Goal: Task Accomplishment & Management: Manage account settings

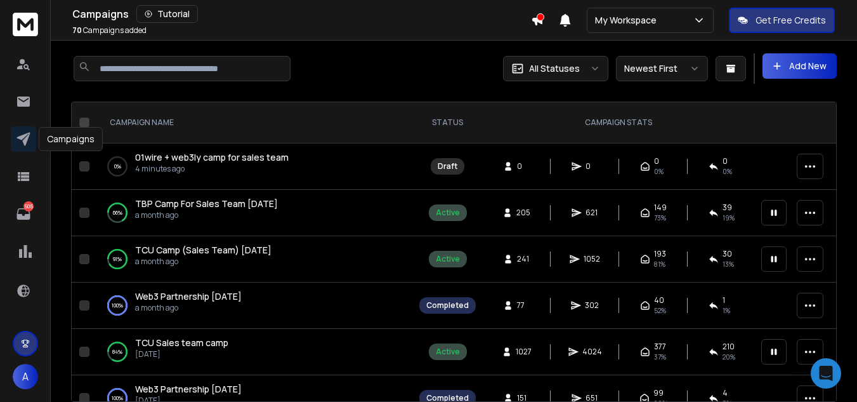
click at [129, 73] on input at bounding box center [182, 68] width 217 height 25
click at [29, 91] on link at bounding box center [23, 101] width 25 height 25
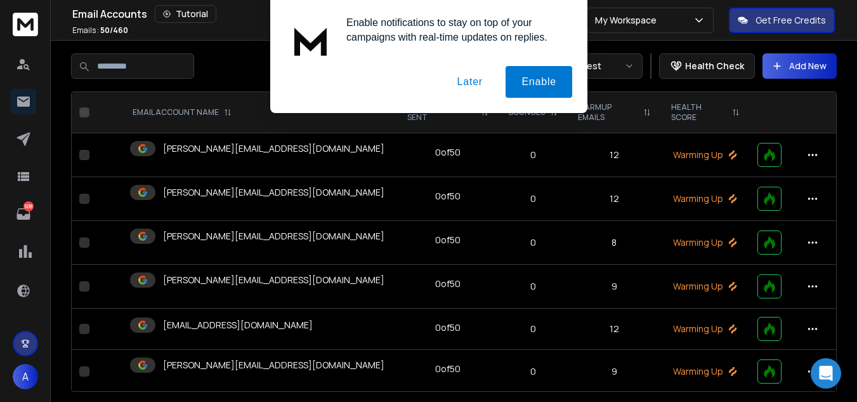
click at [112, 63] on div "Enable notifications to stay on top of your campaigns with real-time updates on…" at bounding box center [428, 56] width 857 height 113
click at [124, 74] on div "Enable notifications to stay on top of your campaigns with real-time updates on…" at bounding box center [428, 56] width 857 height 113
click at [122, 64] on div "Enable notifications to stay on top of your campaigns with real-time updates on…" at bounding box center [428, 56] width 857 height 113
click at [489, 75] on button "Later" at bounding box center [469, 82] width 57 height 32
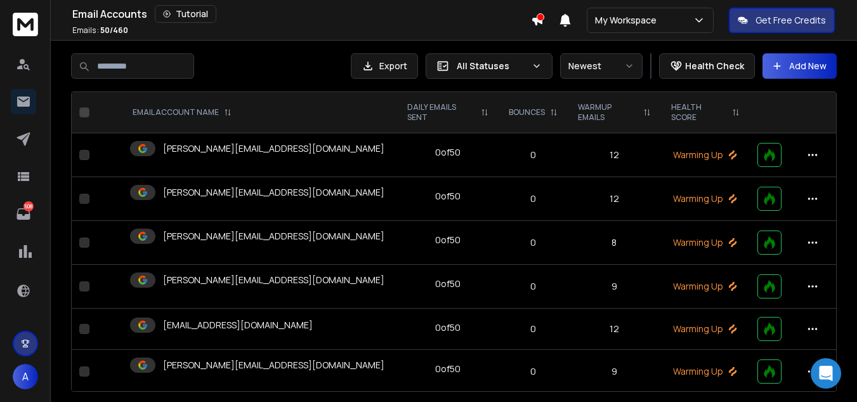
click at [128, 69] on input at bounding box center [132, 65] width 123 height 25
paste input "**********"
type input "**********"
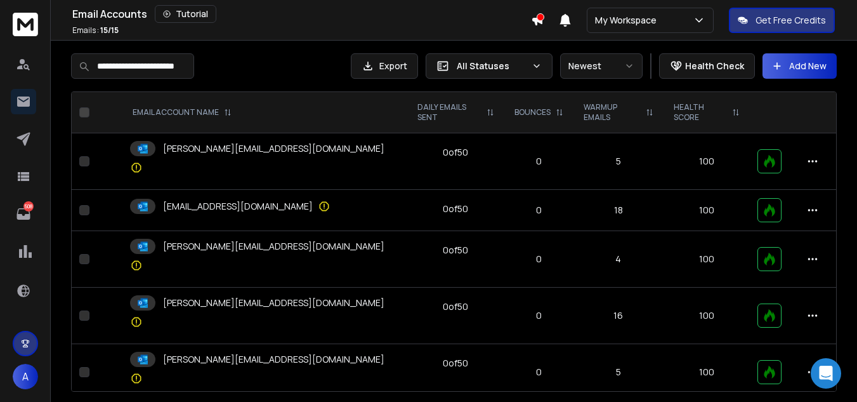
click at [241, 152] on p "[PERSON_NAME][EMAIL_ADDRESS][DOMAIN_NAME]" at bounding box center [273, 148] width 221 height 13
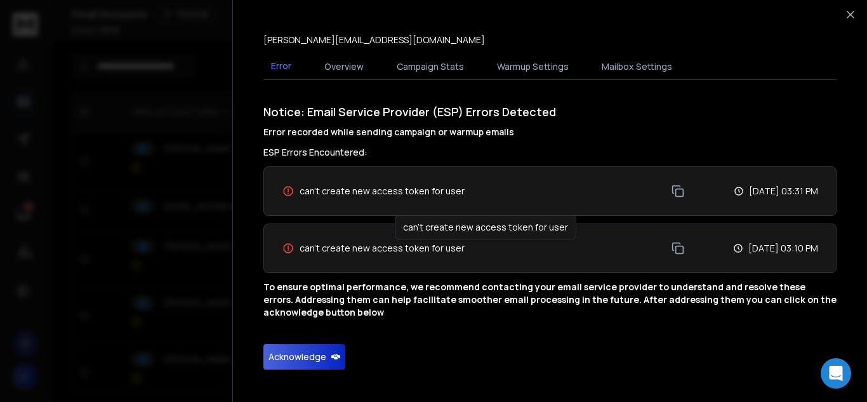
scroll to position [5, 0]
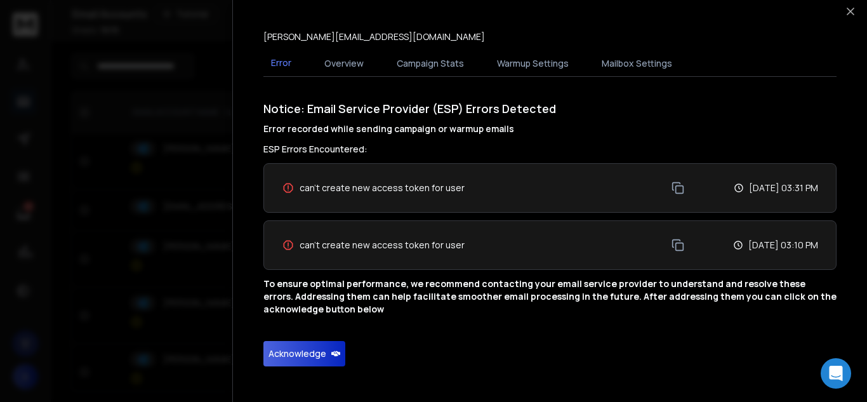
click at [302, 357] on button "Acknowledge" at bounding box center [304, 353] width 82 height 25
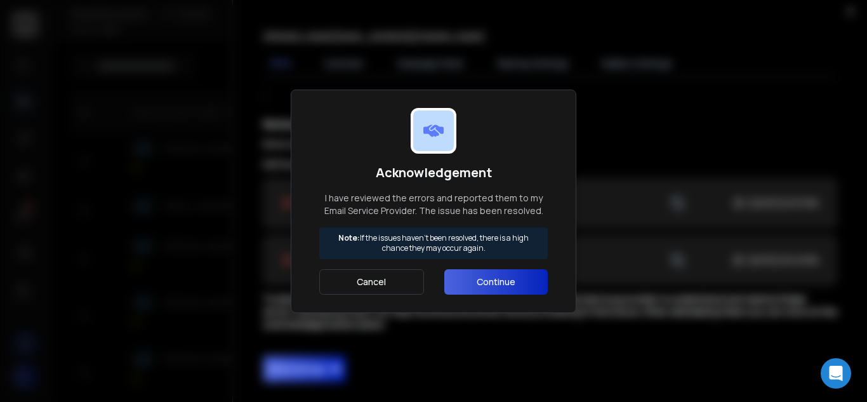
click at [493, 282] on button "Continue" at bounding box center [495, 281] width 103 height 25
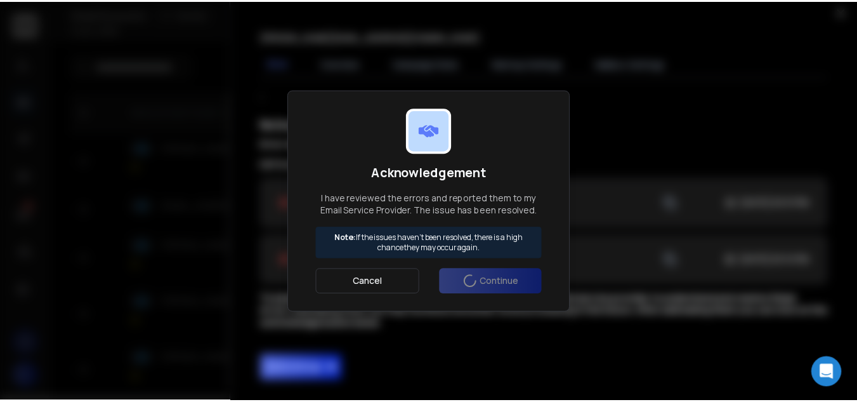
scroll to position [0, 0]
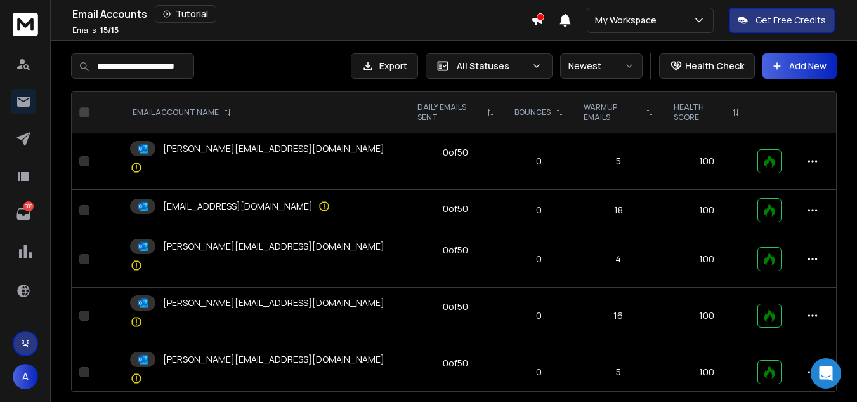
click at [229, 200] on p "[EMAIL_ADDRESS][DOMAIN_NAME]" at bounding box center [238, 206] width 150 height 13
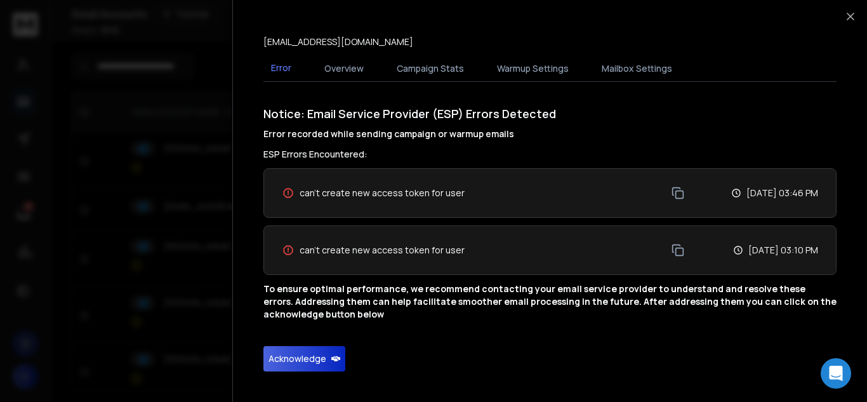
click at [344, 63] on button "Overview" at bounding box center [344, 69] width 55 height 28
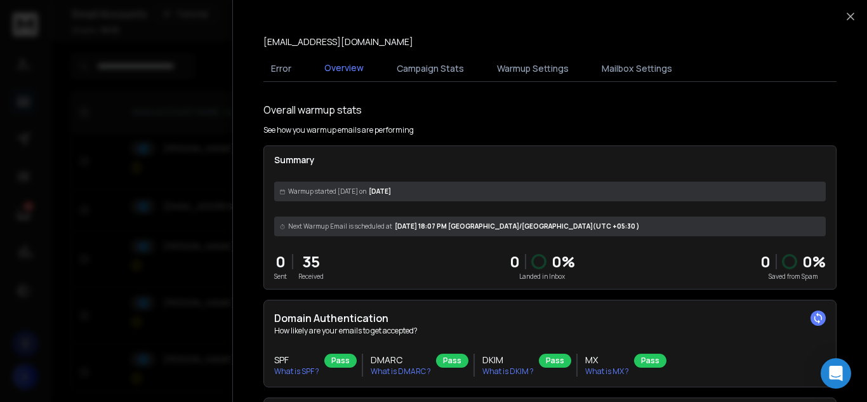
click at [298, 56] on button "Error" at bounding box center [281, 69] width 36 height 28
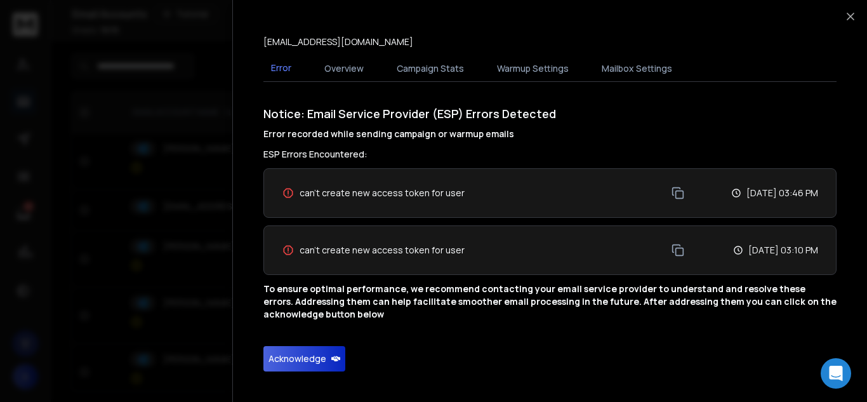
click at [309, 354] on button "Acknowledge" at bounding box center [304, 358] width 82 height 25
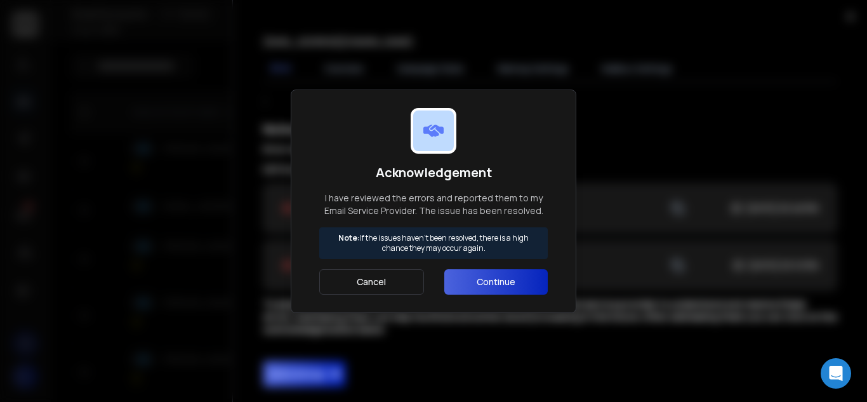
click at [539, 281] on button "Continue" at bounding box center [495, 281] width 103 height 25
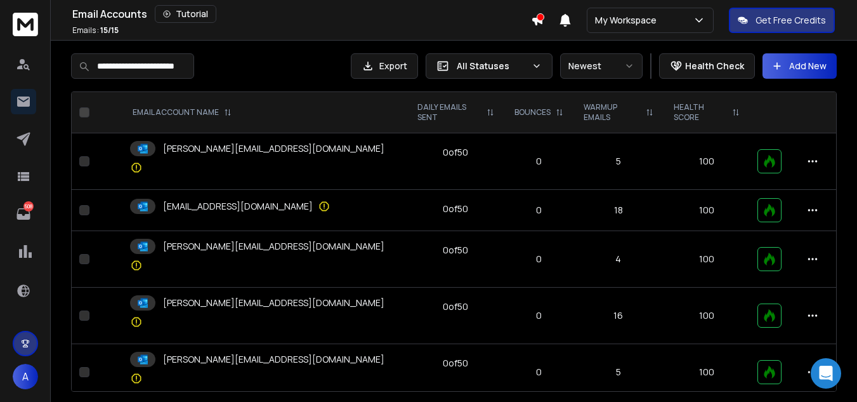
click at [236, 240] on p "[PERSON_NAME][EMAIL_ADDRESS][DOMAIN_NAME]" at bounding box center [273, 246] width 221 height 13
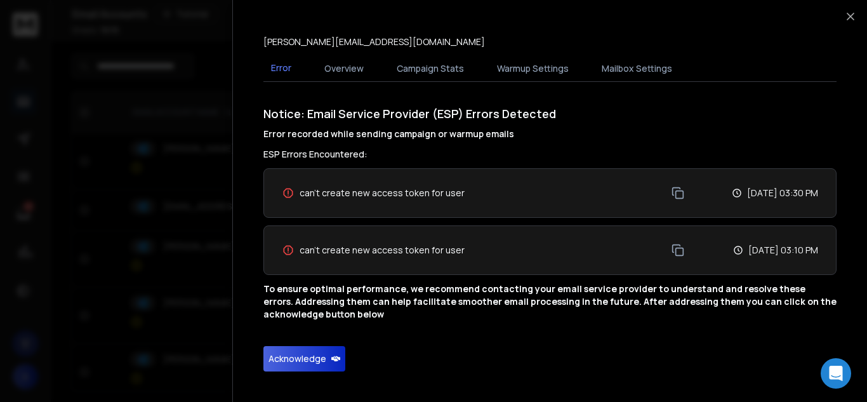
click at [297, 365] on button "Acknowledge" at bounding box center [304, 358] width 82 height 25
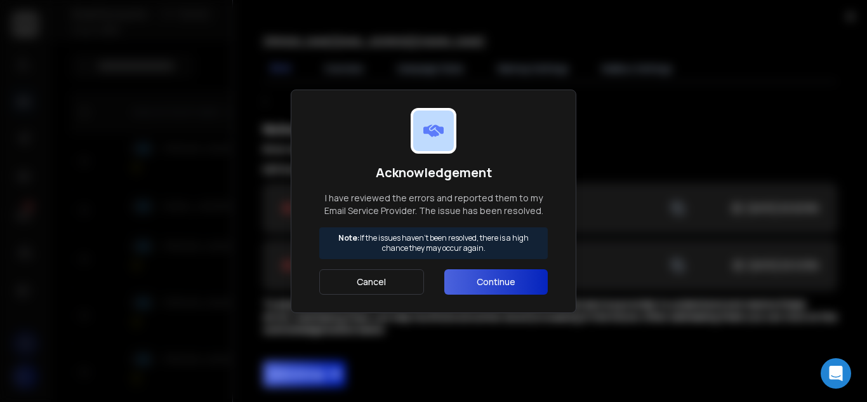
click at [497, 288] on button "Continue" at bounding box center [495, 281] width 103 height 25
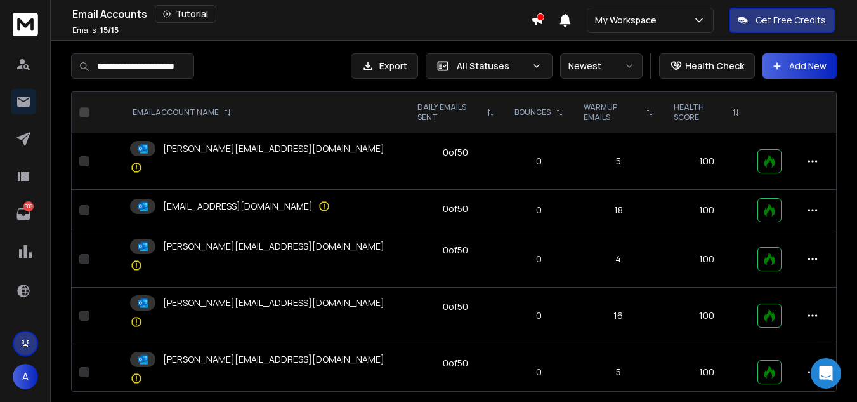
click at [174, 296] on p "[PERSON_NAME][EMAIL_ADDRESS][DOMAIN_NAME]" at bounding box center [273, 302] width 221 height 13
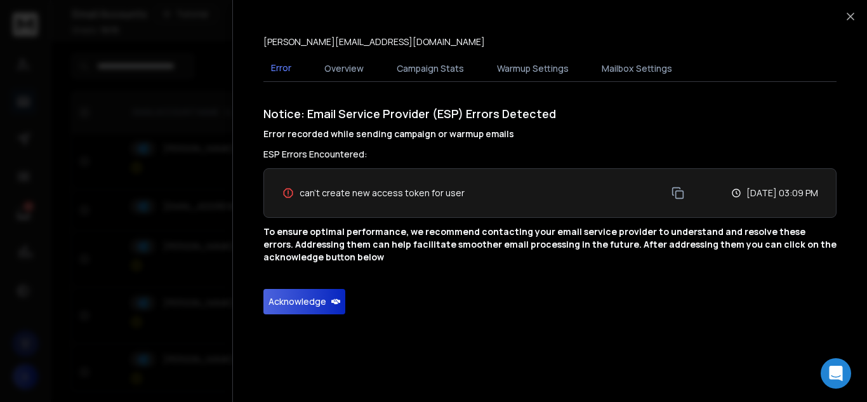
click at [287, 292] on button "Acknowledge" at bounding box center [304, 301] width 82 height 25
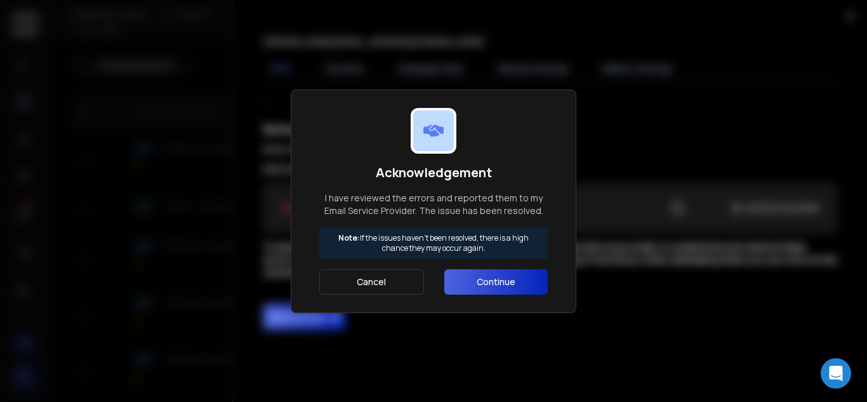
click at [511, 280] on button "Continue" at bounding box center [495, 281] width 103 height 25
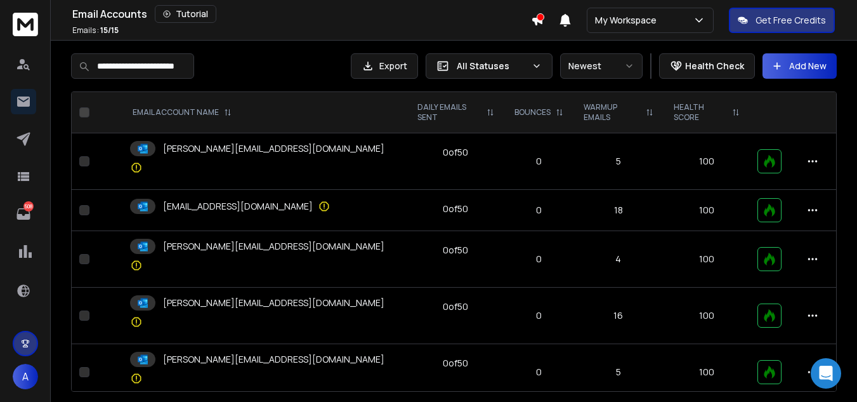
click at [188, 353] on p "[PERSON_NAME][EMAIL_ADDRESS][DOMAIN_NAME]" at bounding box center [273, 359] width 221 height 13
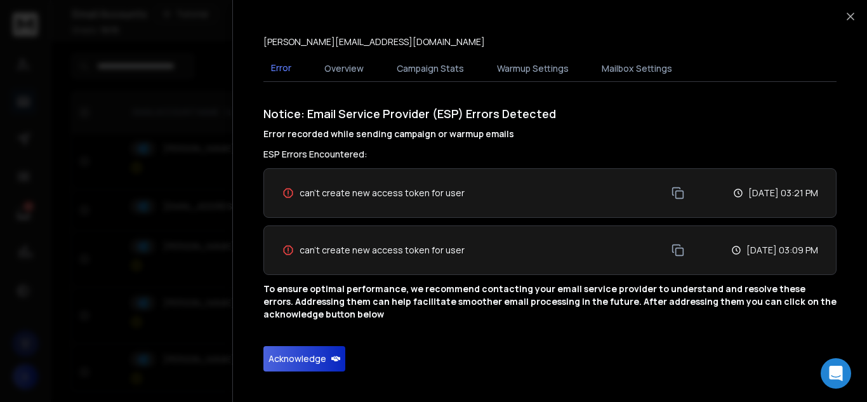
click at [309, 353] on button "Acknowledge" at bounding box center [304, 358] width 82 height 25
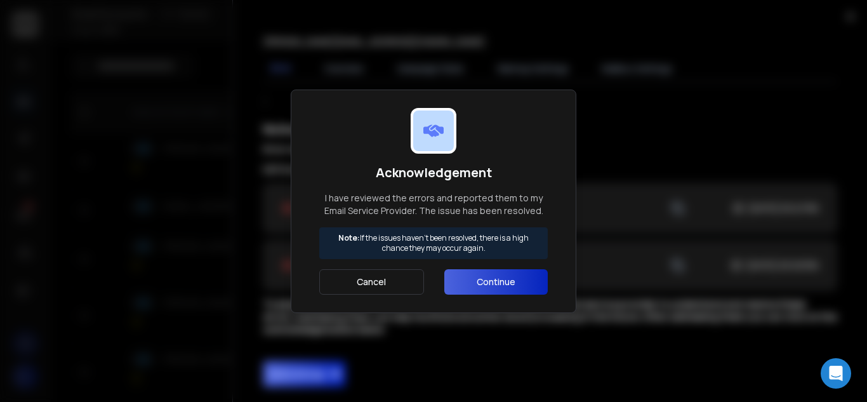
click at [502, 278] on button "Continue" at bounding box center [495, 281] width 103 height 25
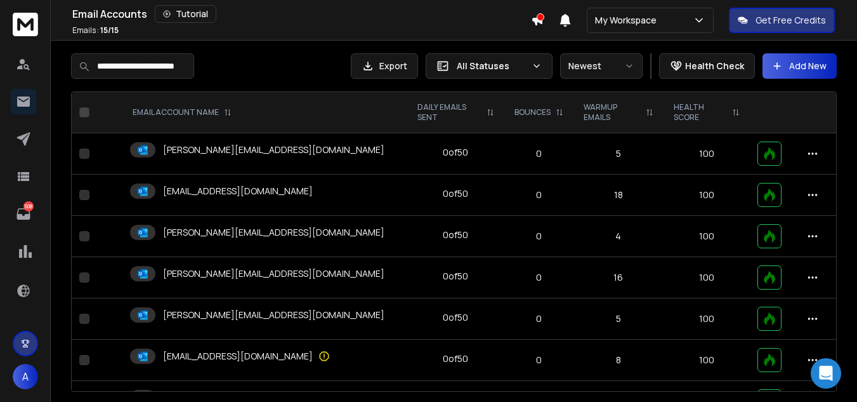
click at [208, 354] on p "[EMAIL_ADDRESS][DOMAIN_NAME]" at bounding box center [238, 356] width 150 height 13
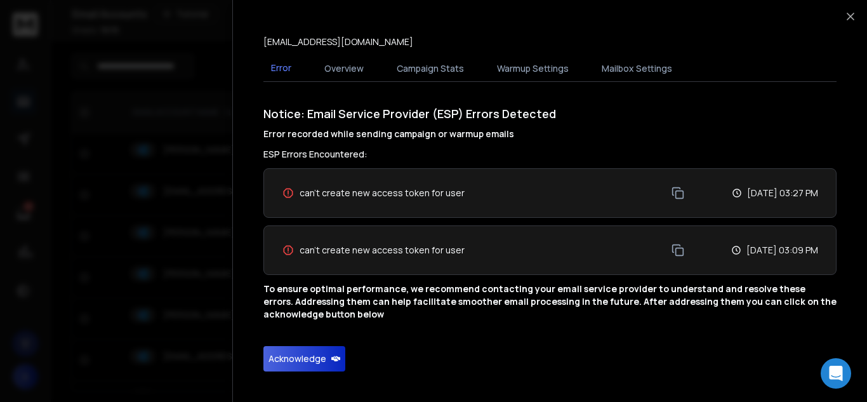
click at [309, 355] on button "Acknowledge" at bounding box center [304, 358] width 82 height 25
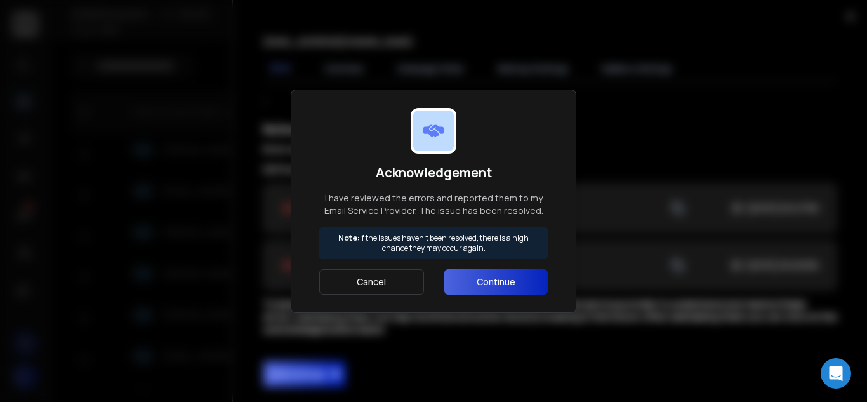
click at [483, 285] on button "Continue" at bounding box center [495, 281] width 103 height 25
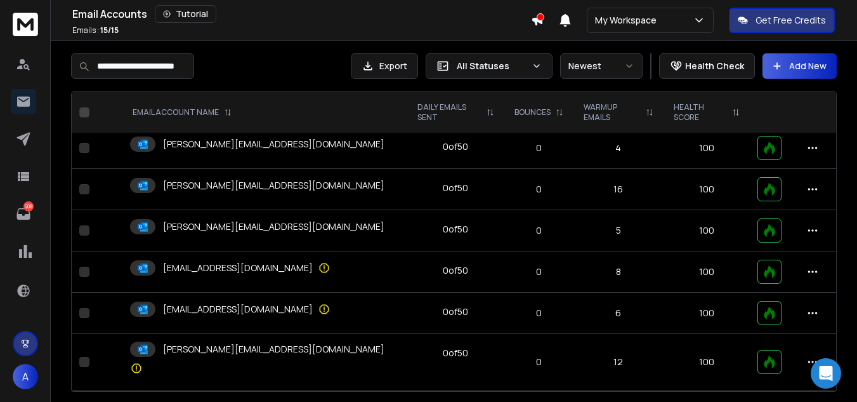
scroll to position [89, 0]
click at [192, 303] on p "[EMAIL_ADDRESS][DOMAIN_NAME]" at bounding box center [238, 307] width 150 height 13
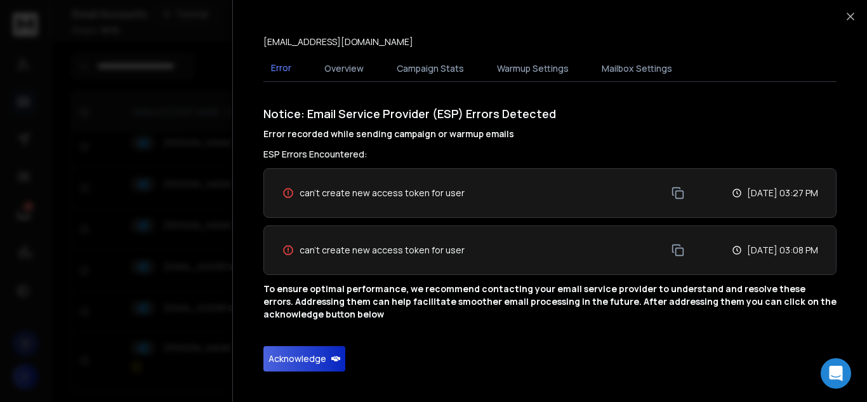
click at [307, 351] on button "Acknowledge" at bounding box center [304, 358] width 82 height 25
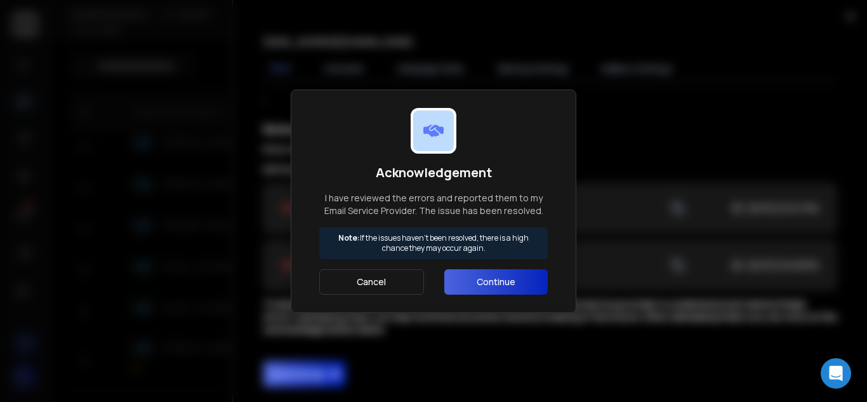
click at [502, 277] on button "Continue" at bounding box center [495, 281] width 103 height 25
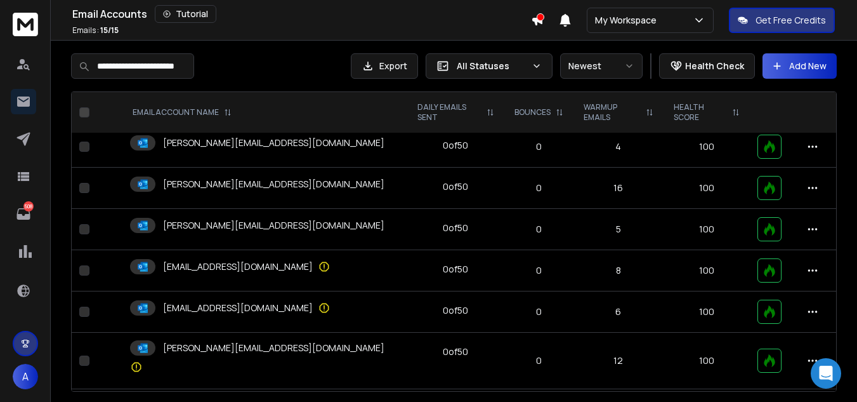
scroll to position [92, 0]
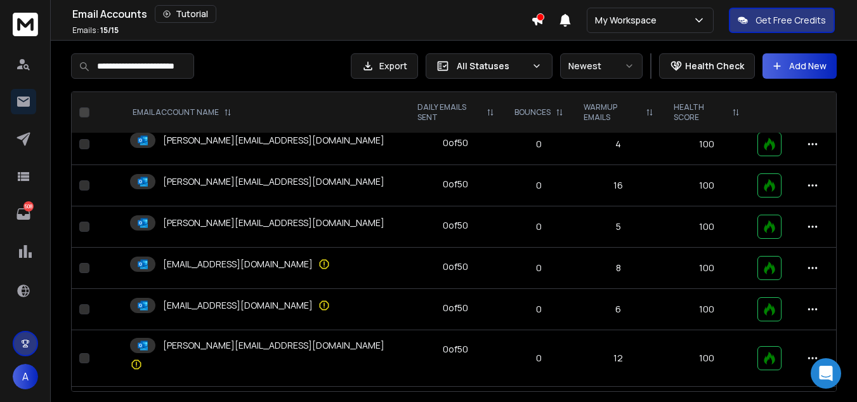
click at [187, 341] on p "[PERSON_NAME][EMAIL_ADDRESS][DOMAIN_NAME]" at bounding box center [273, 345] width 221 height 13
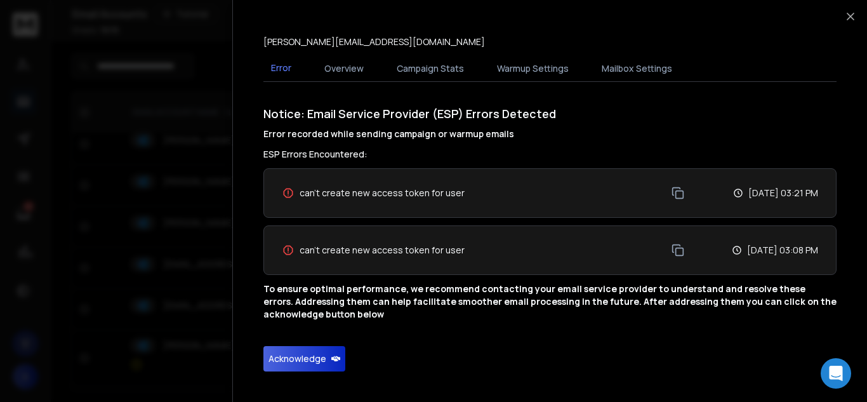
click at [305, 362] on button "Acknowledge" at bounding box center [304, 358] width 82 height 25
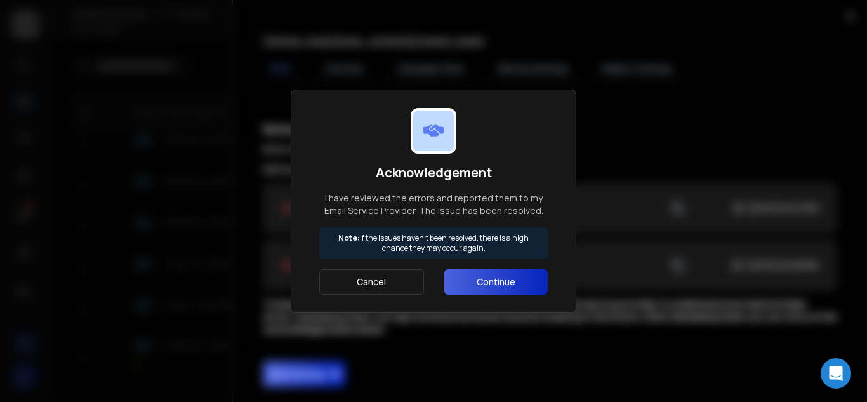
click at [532, 282] on button "Continue" at bounding box center [495, 281] width 103 height 25
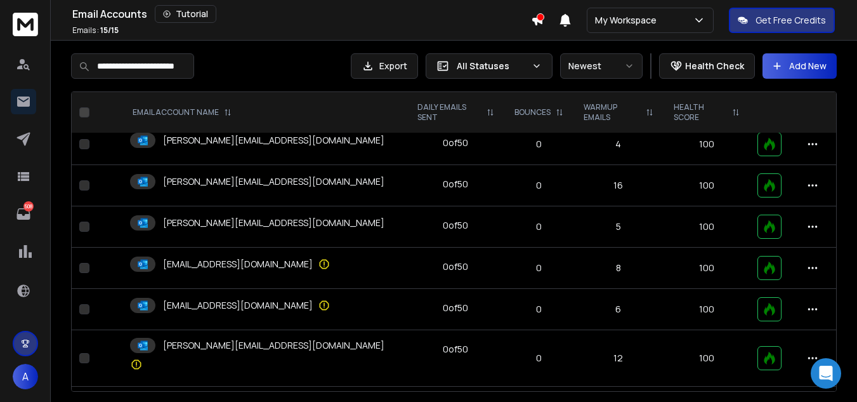
click at [189, 351] on p "[PERSON_NAME][EMAIL_ADDRESS][DOMAIN_NAME]" at bounding box center [273, 345] width 221 height 13
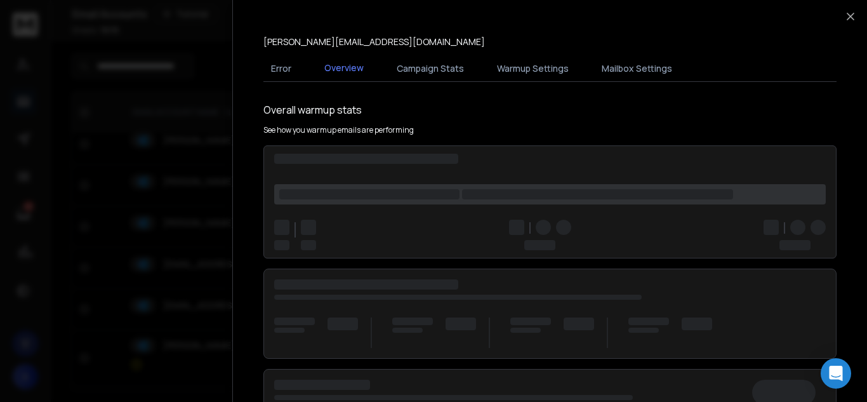
click at [145, 299] on div at bounding box center [433, 201] width 867 height 402
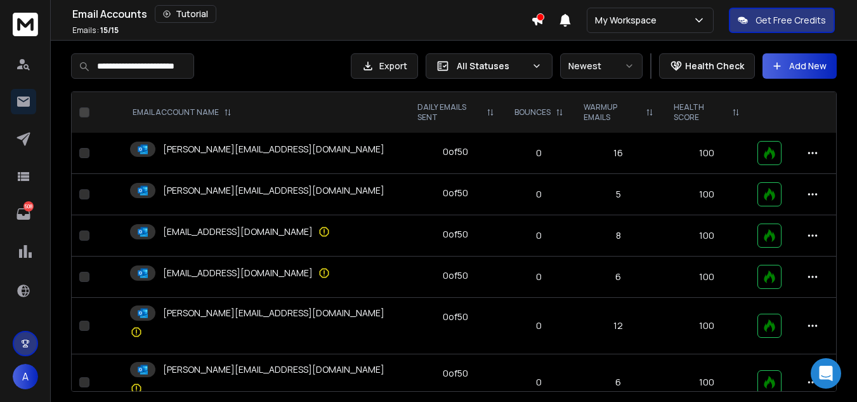
scroll to position [125, 0]
click at [175, 362] on p "[PERSON_NAME][EMAIL_ADDRESS][DOMAIN_NAME]" at bounding box center [273, 368] width 221 height 13
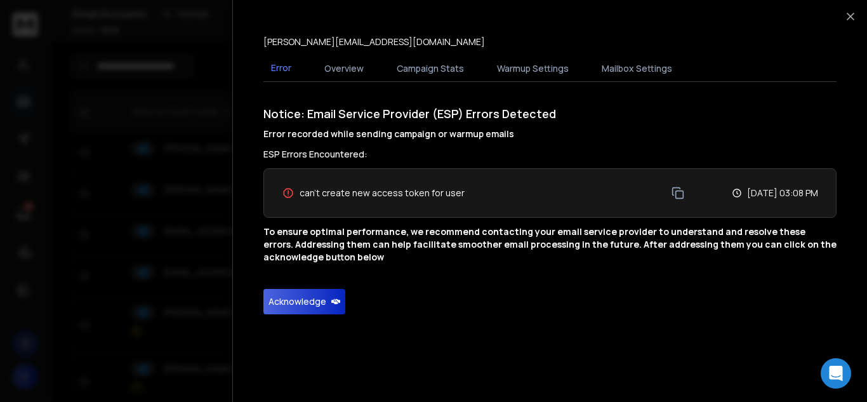
click at [310, 312] on button "Acknowledge" at bounding box center [304, 301] width 82 height 25
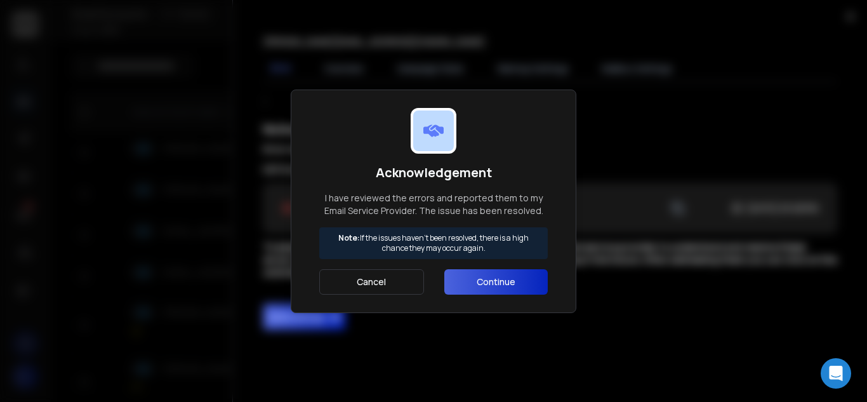
click at [492, 273] on button "Continue" at bounding box center [495, 281] width 103 height 25
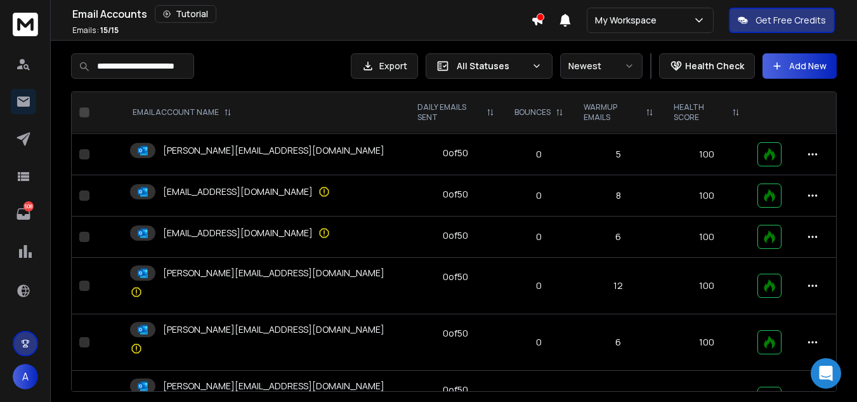
scroll to position [165, 0]
click at [200, 379] on p "[PERSON_NAME][EMAIL_ADDRESS][DOMAIN_NAME]" at bounding box center [273, 385] width 221 height 13
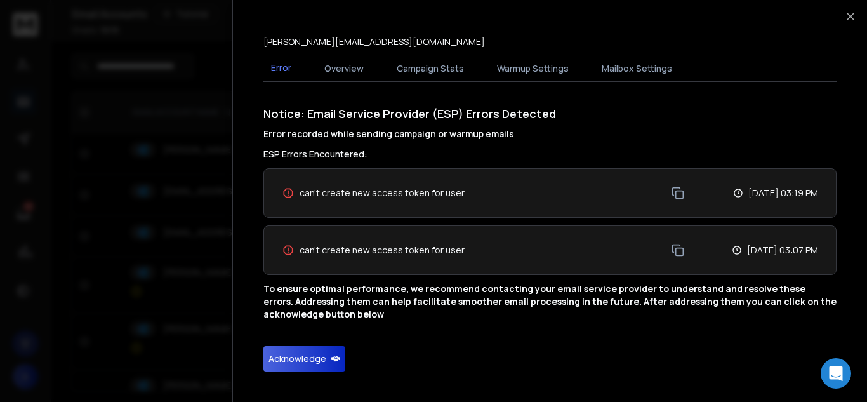
click at [305, 364] on button "Acknowledge" at bounding box center [304, 358] width 82 height 25
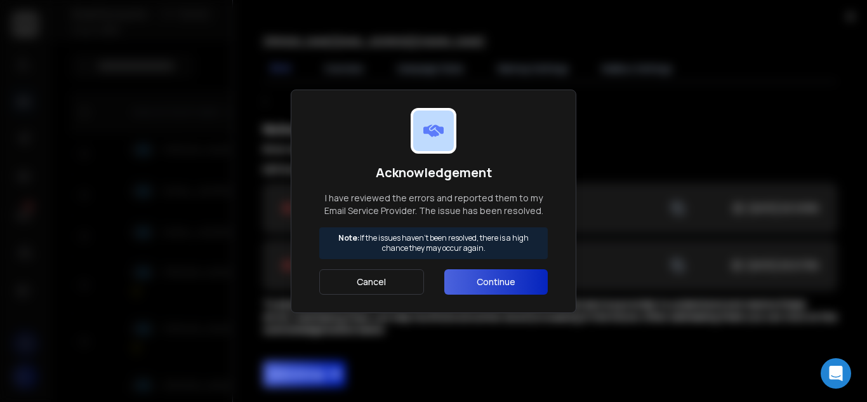
click at [492, 280] on button "Continue" at bounding box center [495, 281] width 103 height 25
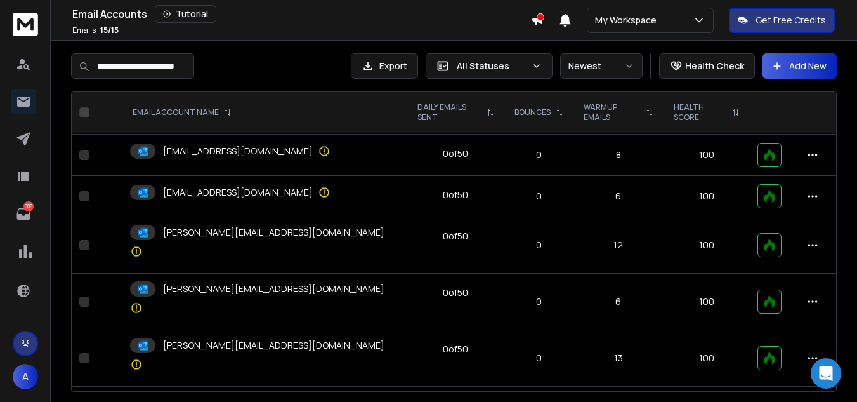
scroll to position [206, 0]
click at [209, 395] on p "[PERSON_NAME][EMAIL_ADDRESS][DOMAIN_NAME]" at bounding box center [273, 401] width 221 height 13
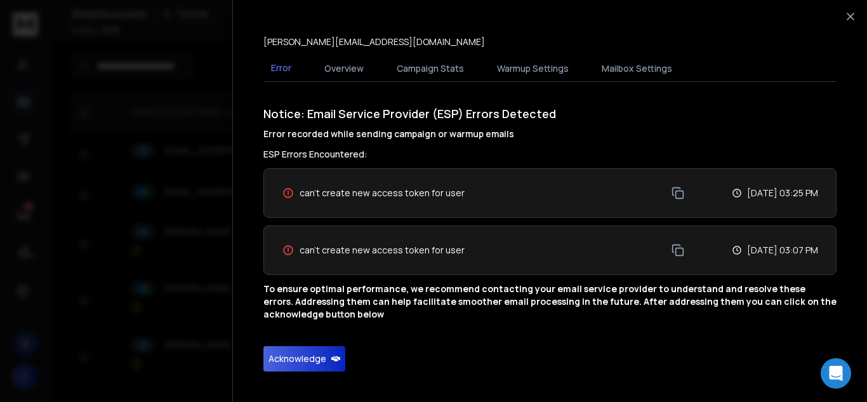
click at [303, 355] on button "Acknowledge" at bounding box center [304, 358] width 82 height 25
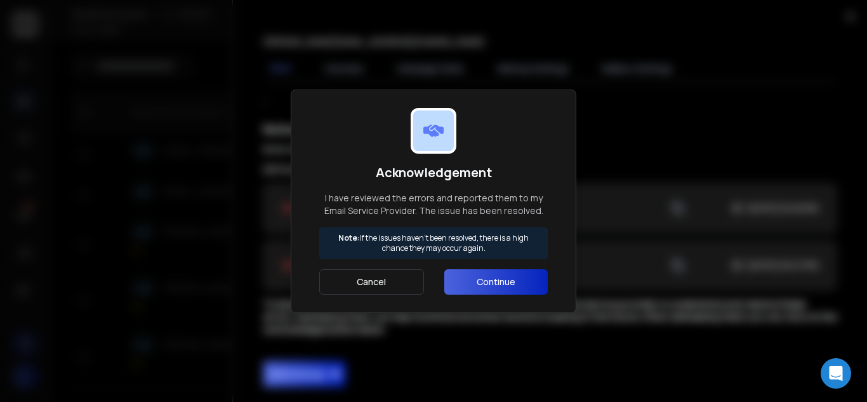
click at [490, 285] on button "Continue" at bounding box center [495, 281] width 103 height 25
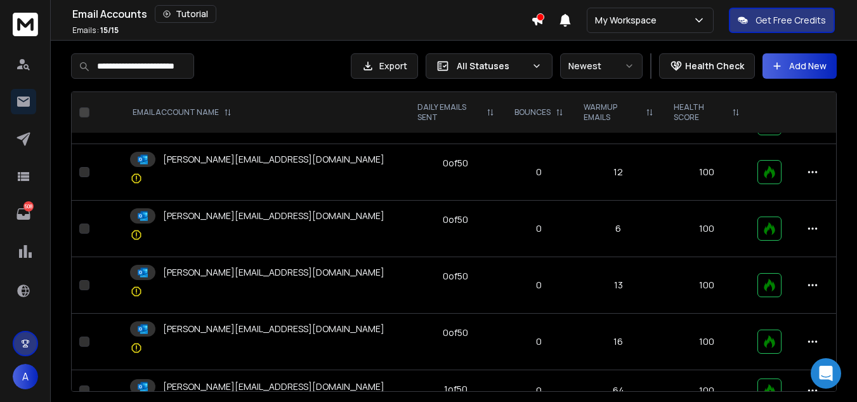
scroll to position [281, 0]
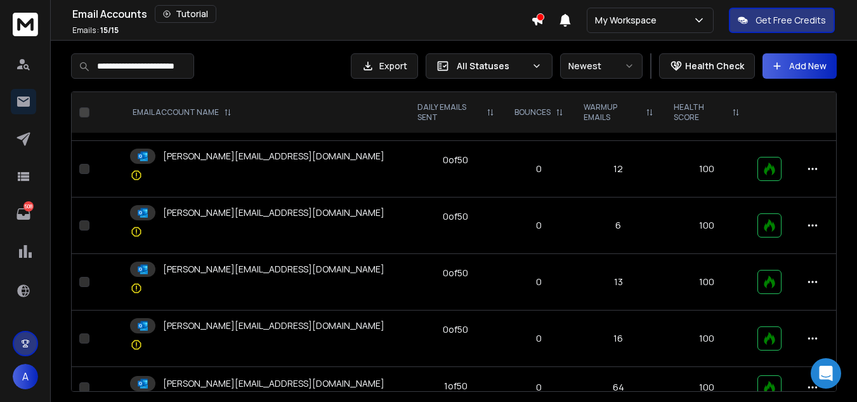
click at [212, 377] on p "[PERSON_NAME][EMAIL_ADDRESS][DOMAIN_NAME]" at bounding box center [273, 383] width 221 height 13
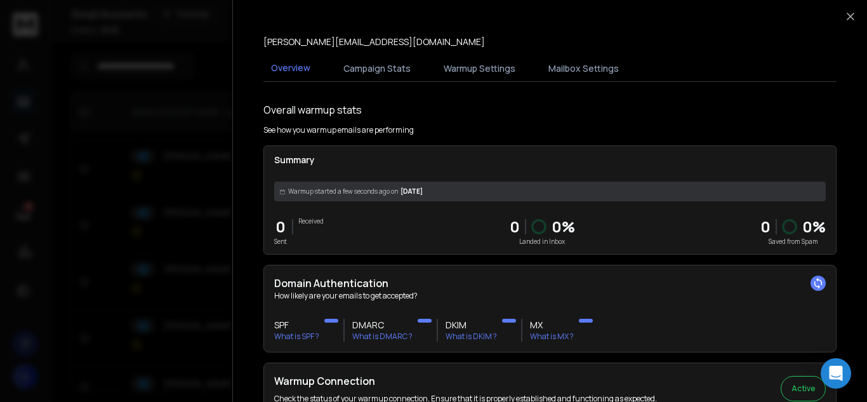
click at [171, 289] on div at bounding box center [433, 201] width 867 height 402
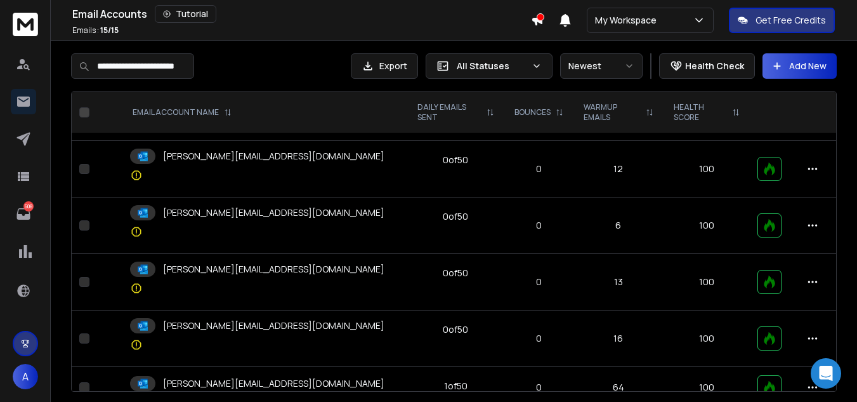
scroll to position [371, 0]
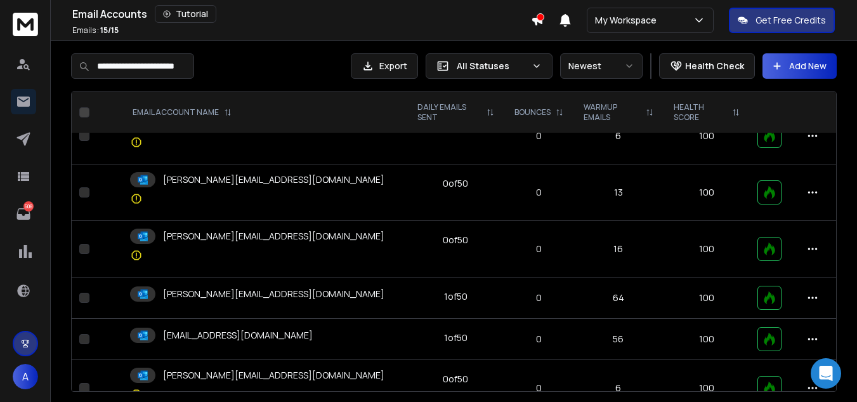
click at [198, 360] on td "[PERSON_NAME][EMAIL_ADDRESS][DOMAIN_NAME]" at bounding box center [264, 388] width 285 height 56
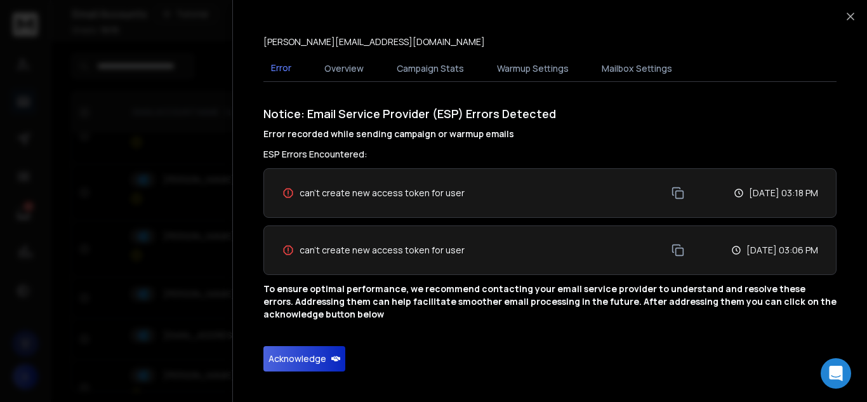
click at [303, 360] on button "Acknowledge" at bounding box center [304, 358] width 82 height 25
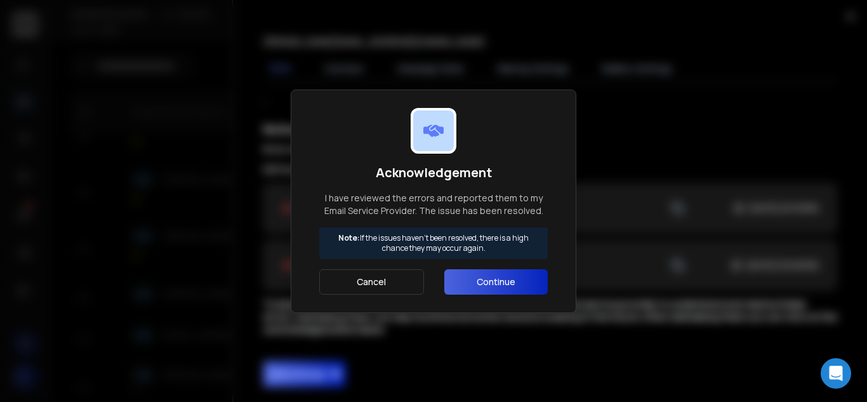
click at [504, 280] on button "Continue" at bounding box center [495, 281] width 103 height 25
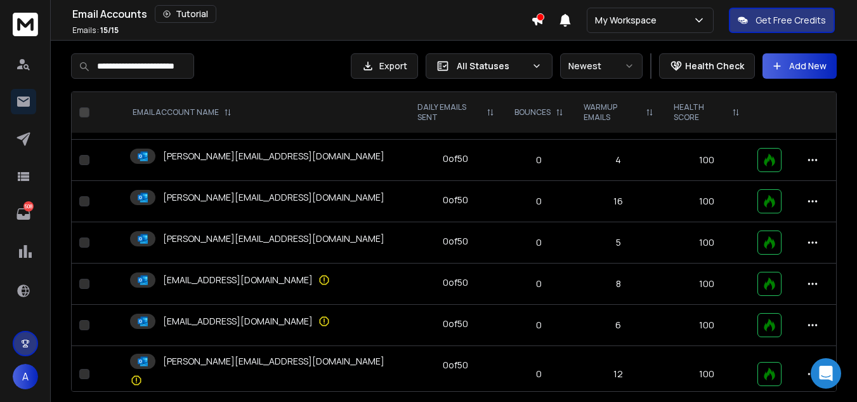
scroll to position [0, 0]
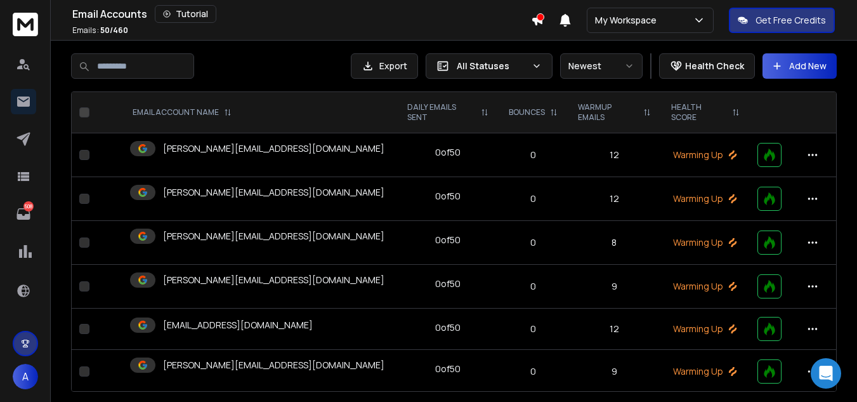
click at [150, 65] on input at bounding box center [132, 65] width 123 height 25
paste input "**********"
type input "**********"
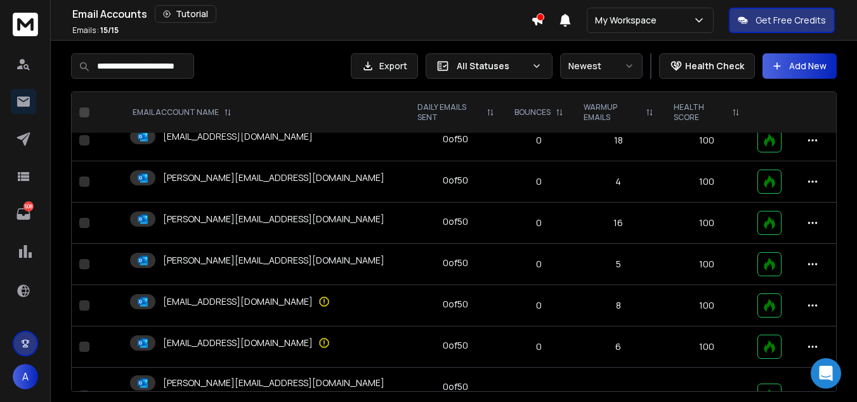
scroll to position [60, 0]
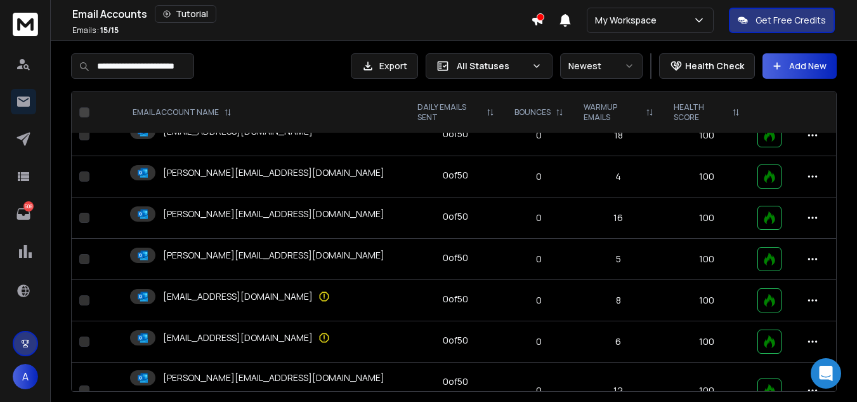
click at [237, 289] on div "[EMAIL_ADDRESS][DOMAIN_NAME]" at bounding box center [221, 296] width 183 height 15
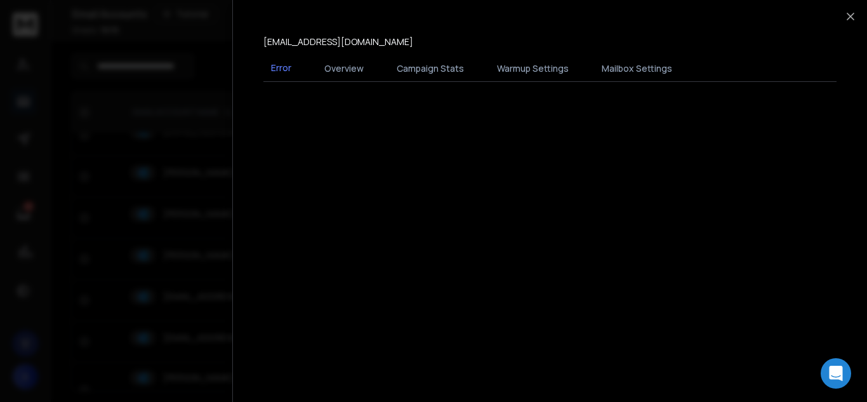
click at [839, 13] on div "Multi Select Table Sheet [PERSON_NAME][EMAIL_ADDRESS][DOMAIN_NAME] Error Overvi…" at bounding box center [549, 201] width 634 height 402
click at [847, 15] on icon "button" at bounding box center [850, 16] width 13 height 13
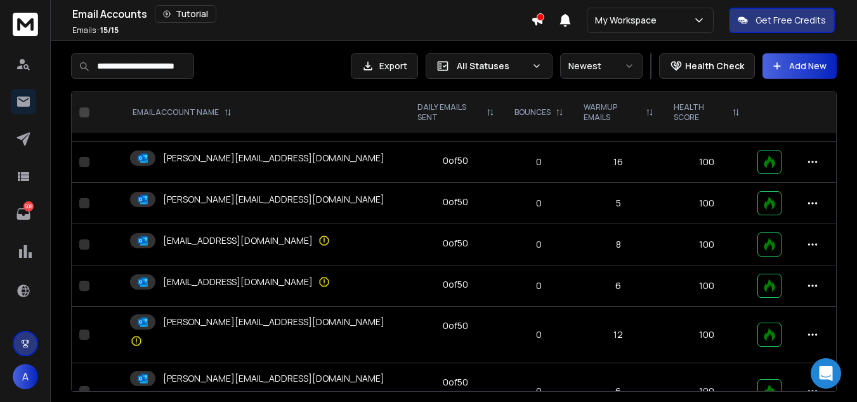
scroll to position [116, 0]
